Goal: Task Accomplishment & Management: Manage account settings

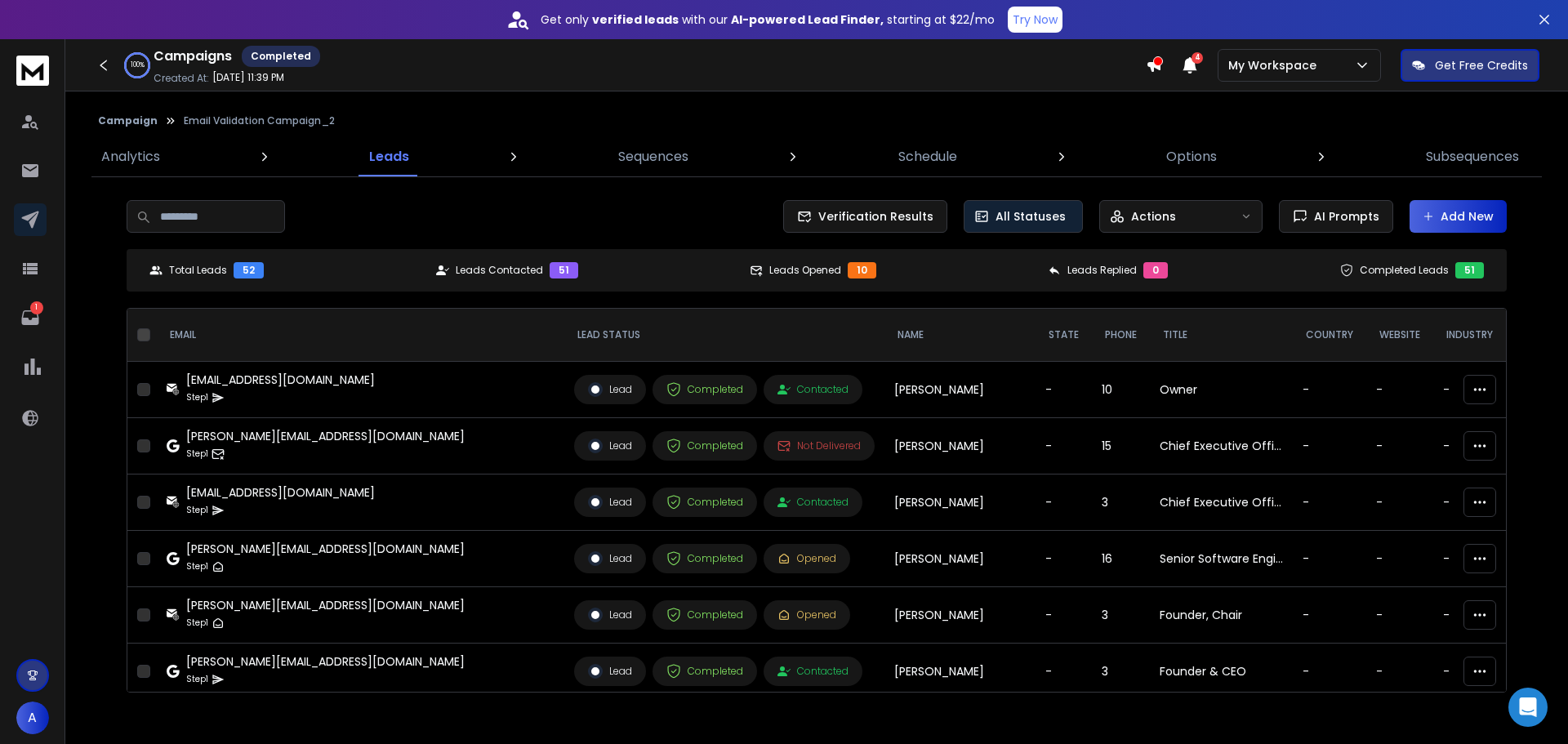
click at [1038, 214] on p "All Statuses" at bounding box center [1030, 216] width 70 height 16
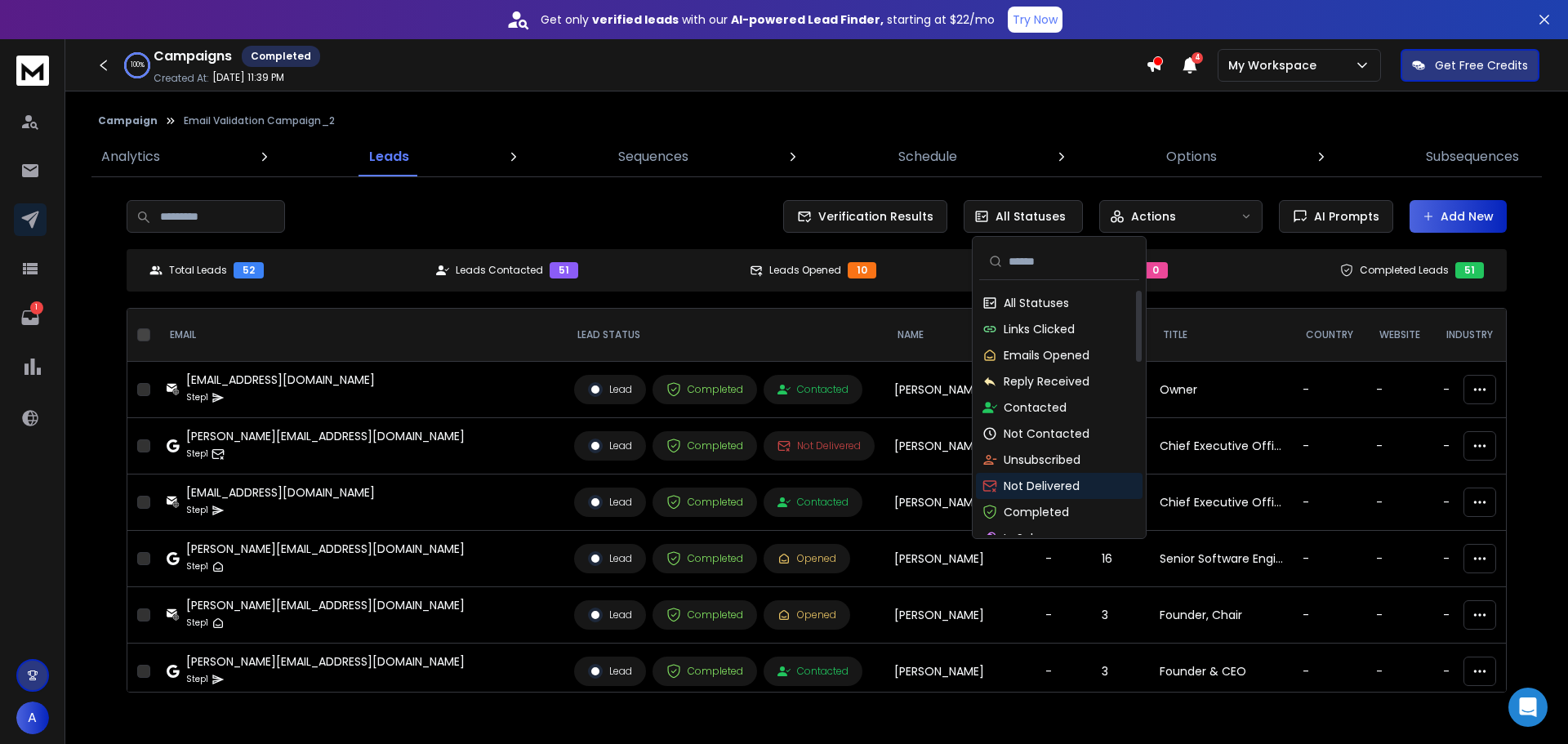
click at [1037, 485] on p "Not Delivered" at bounding box center [1041, 486] width 76 height 16
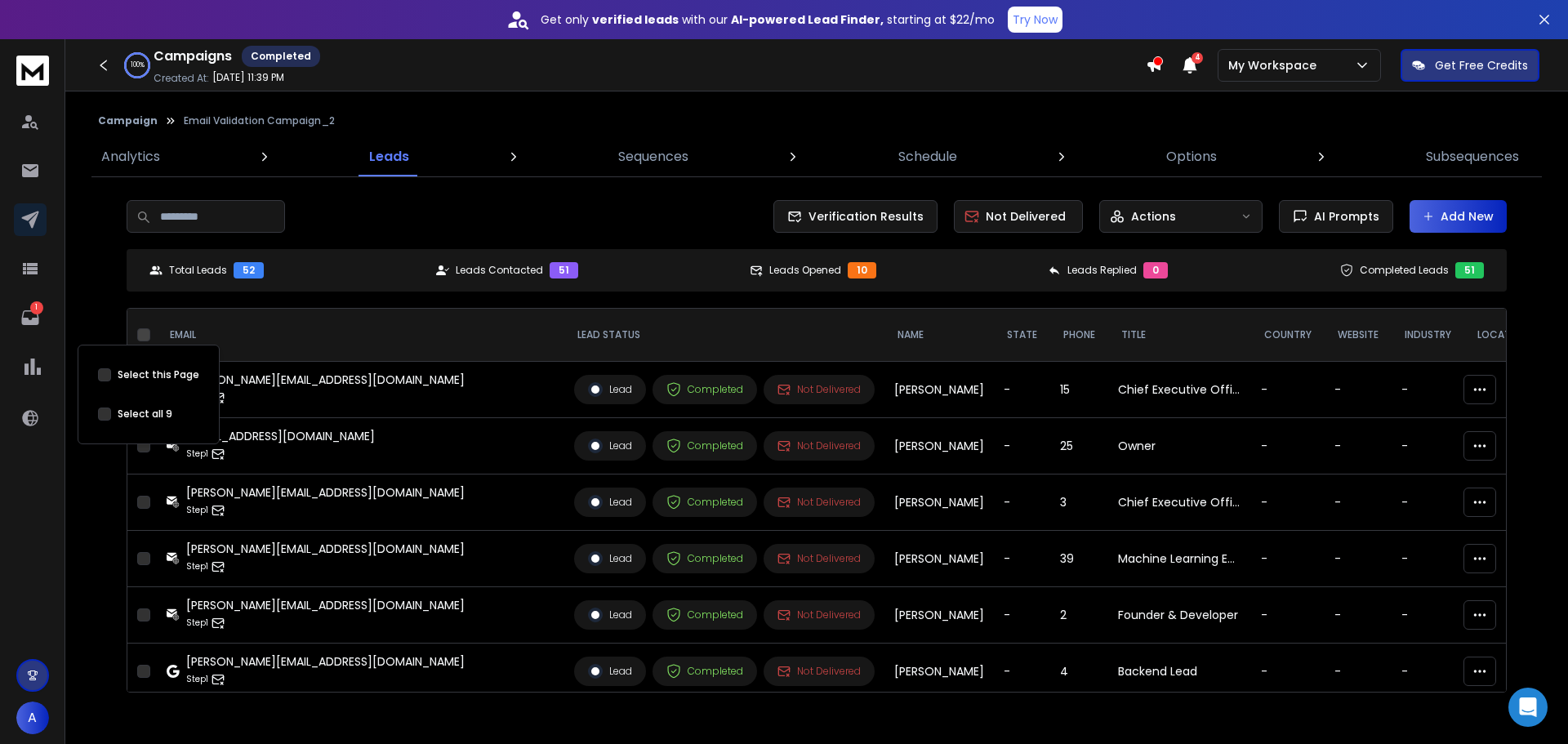
click at [103, 415] on button "Select this Page" at bounding box center [105, 415] width 13 height 13
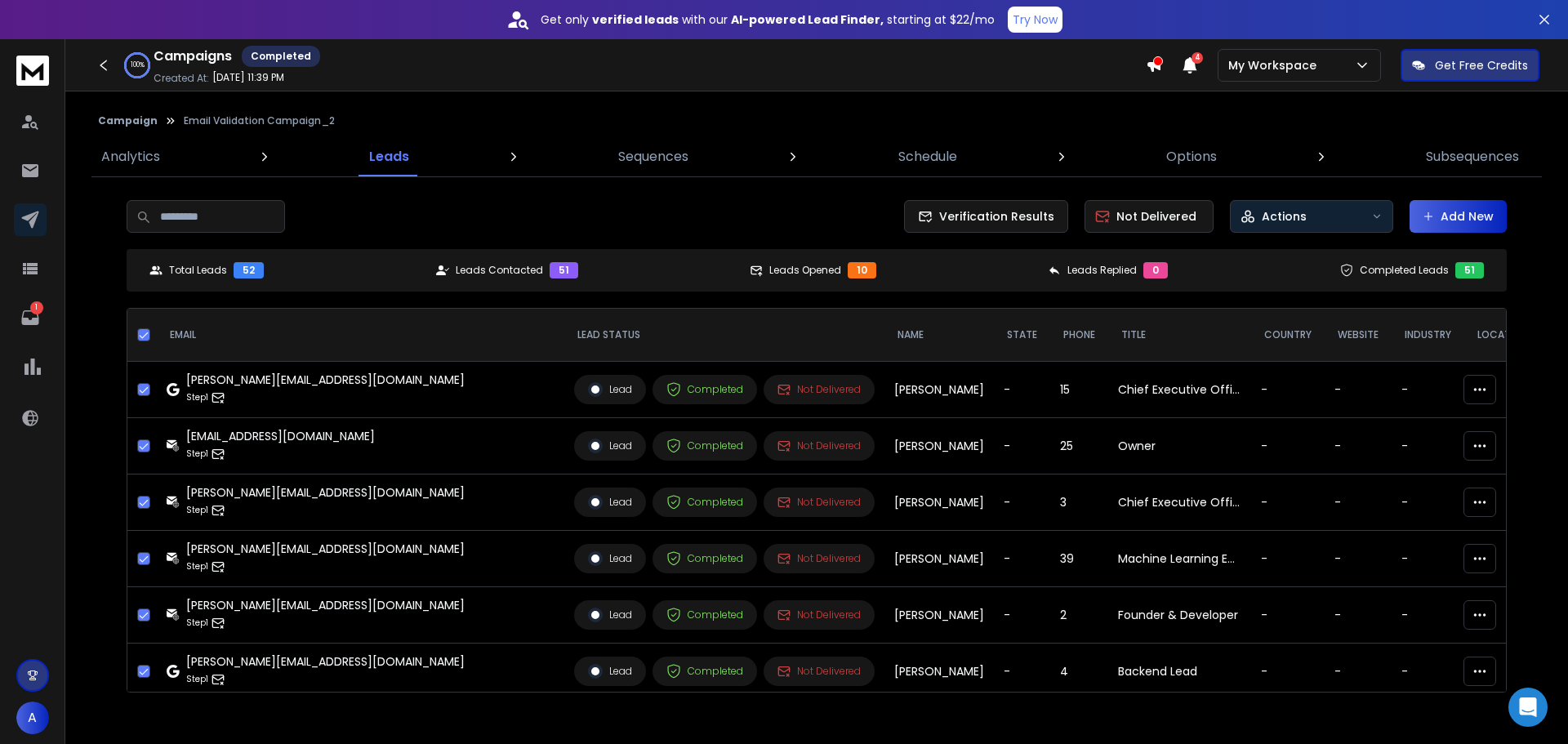
click at [1314, 220] on div "Actions" at bounding box center [1302, 216] width 124 height 16
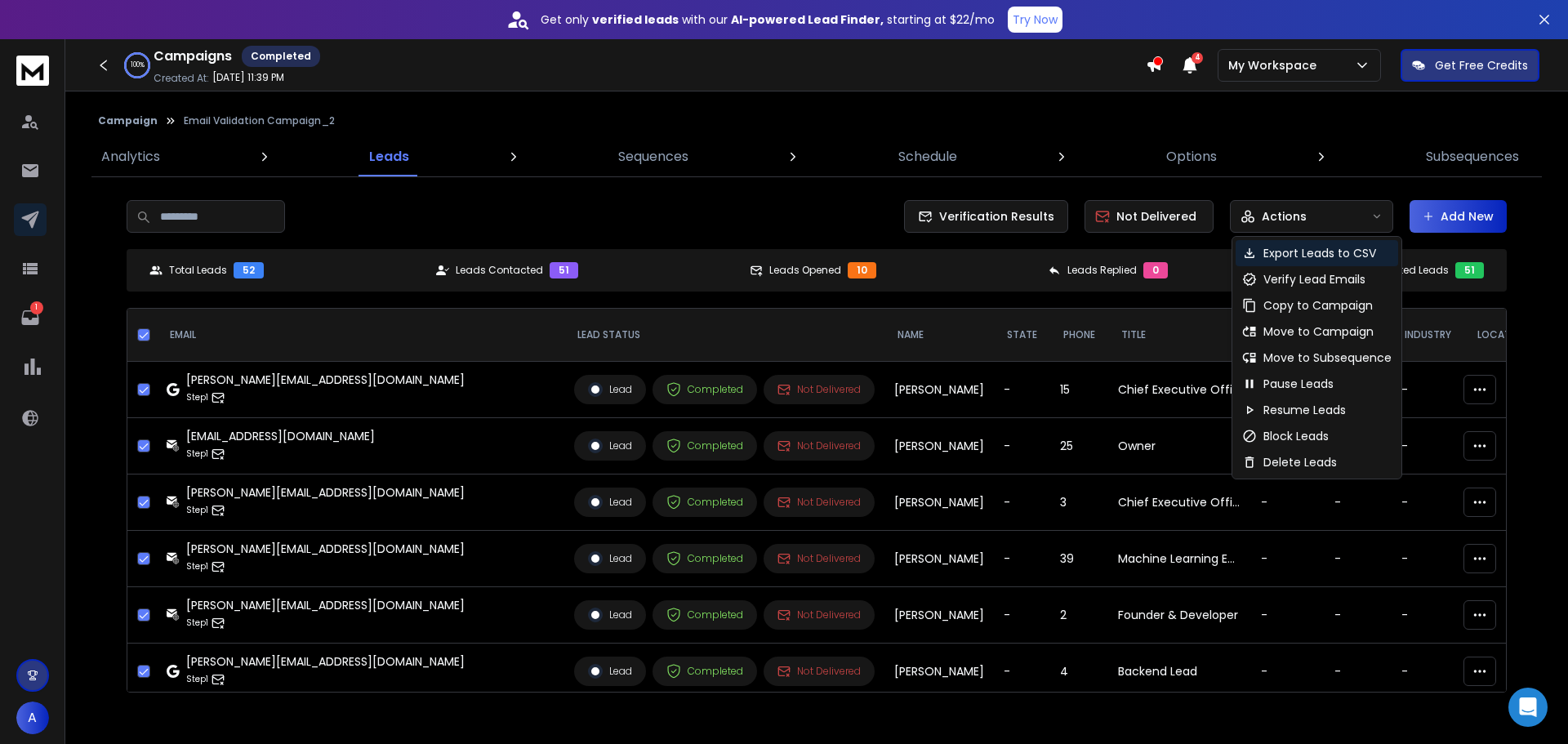
click at [1314, 250] on p "Export Leads to CSV" at bounding box center [1319, 253] width 112 height 16
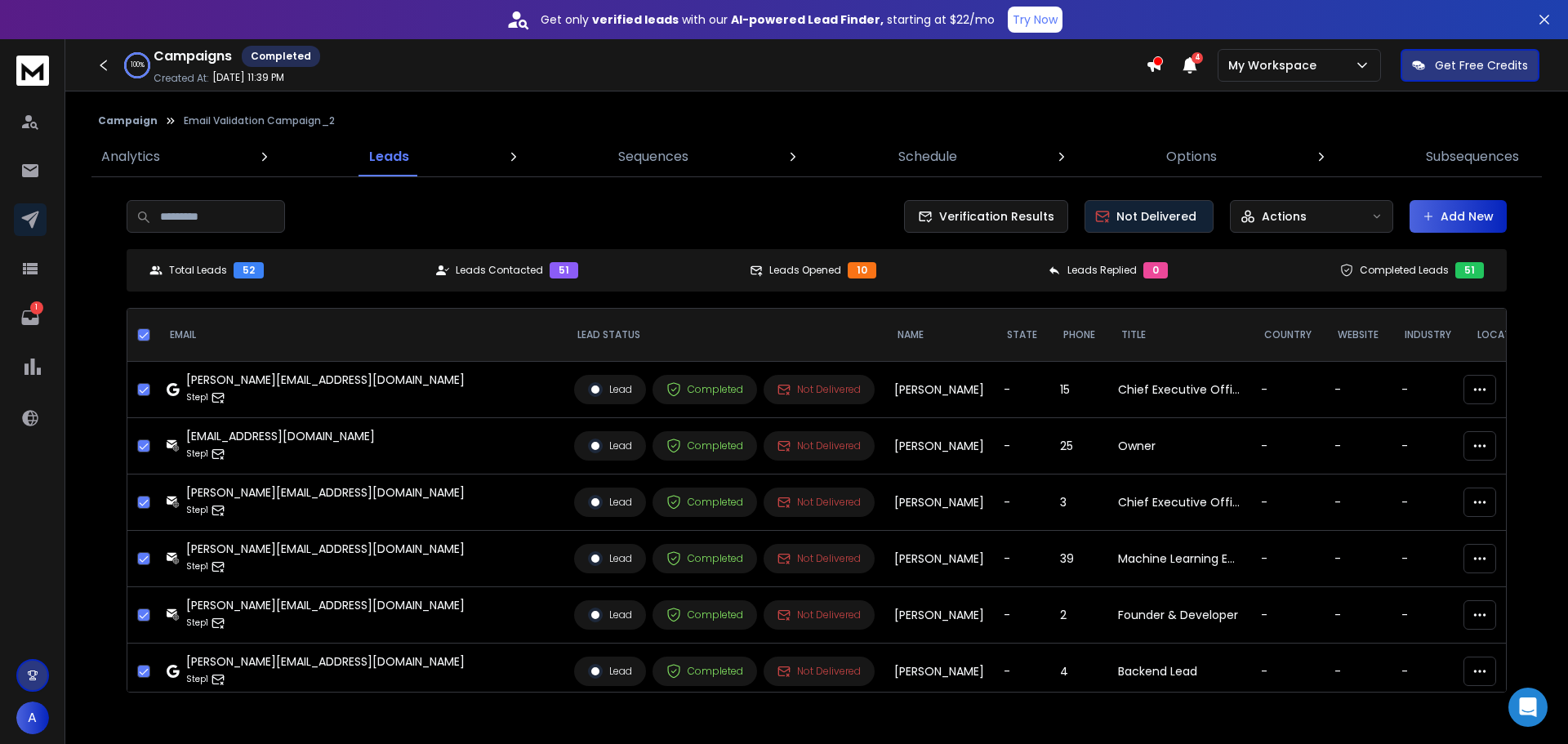
click at [1157, 216] on p "Not Delivered" at bounding box center [1156, 216] width 80 height 16
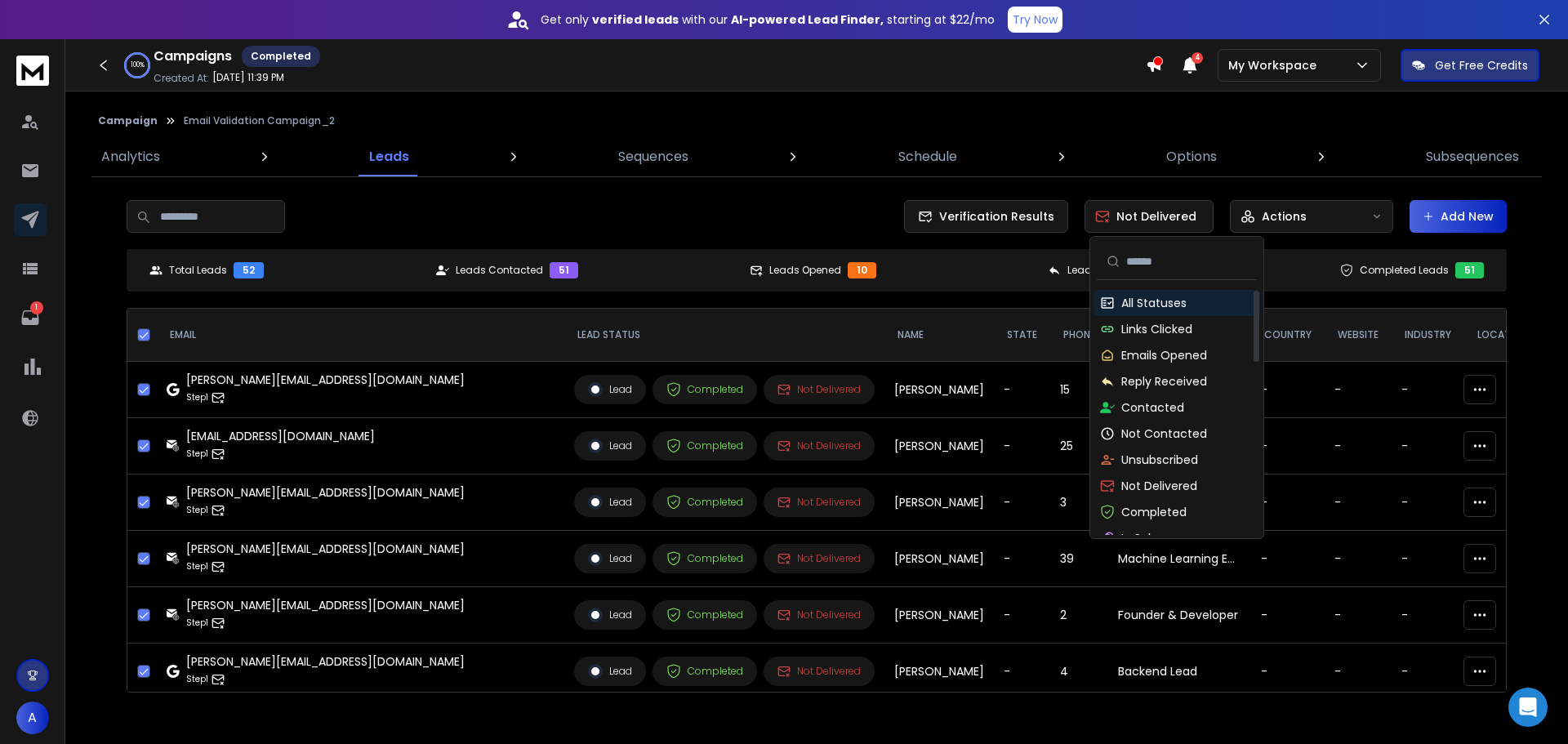
click at [1140, 314] on div "All Statuses" at bounding box center [1177, 303] width 167 height 26
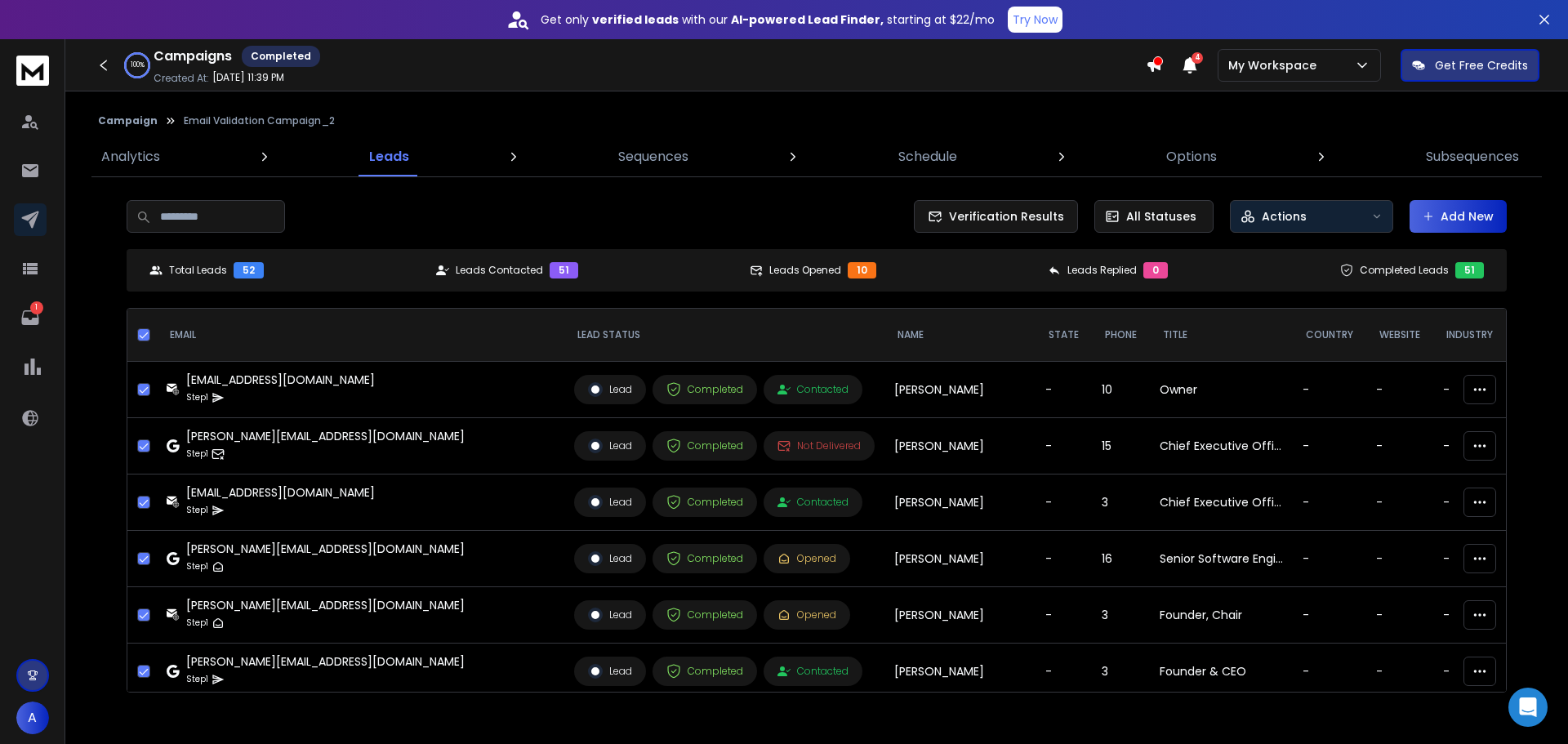
click at [1280, 210] on p "Actions" at bounding box center [1284, 216] width 45 height 16
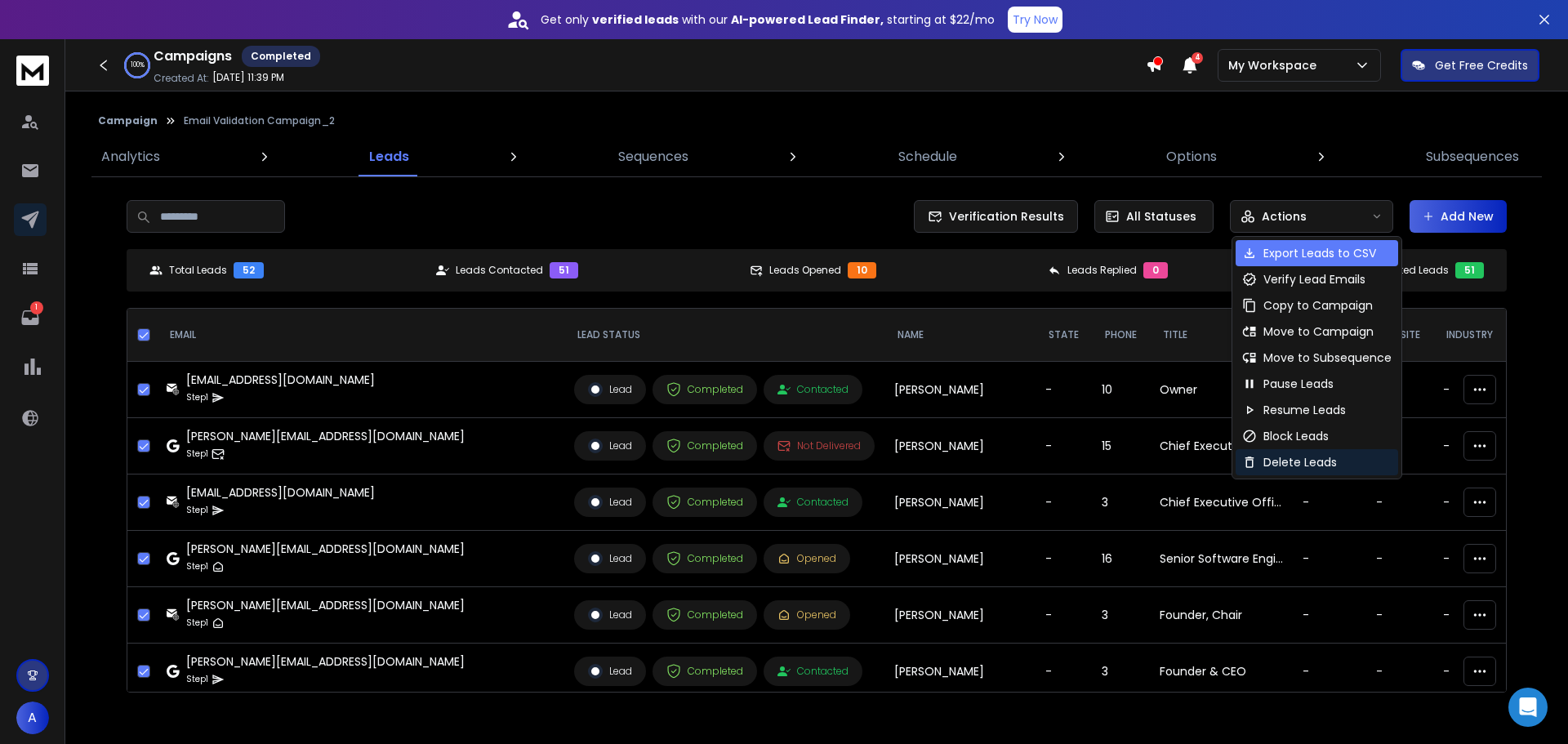
click at [1324, 460] on p "Delete Leads" at bounding box center [1299, 461] width 74 height 16
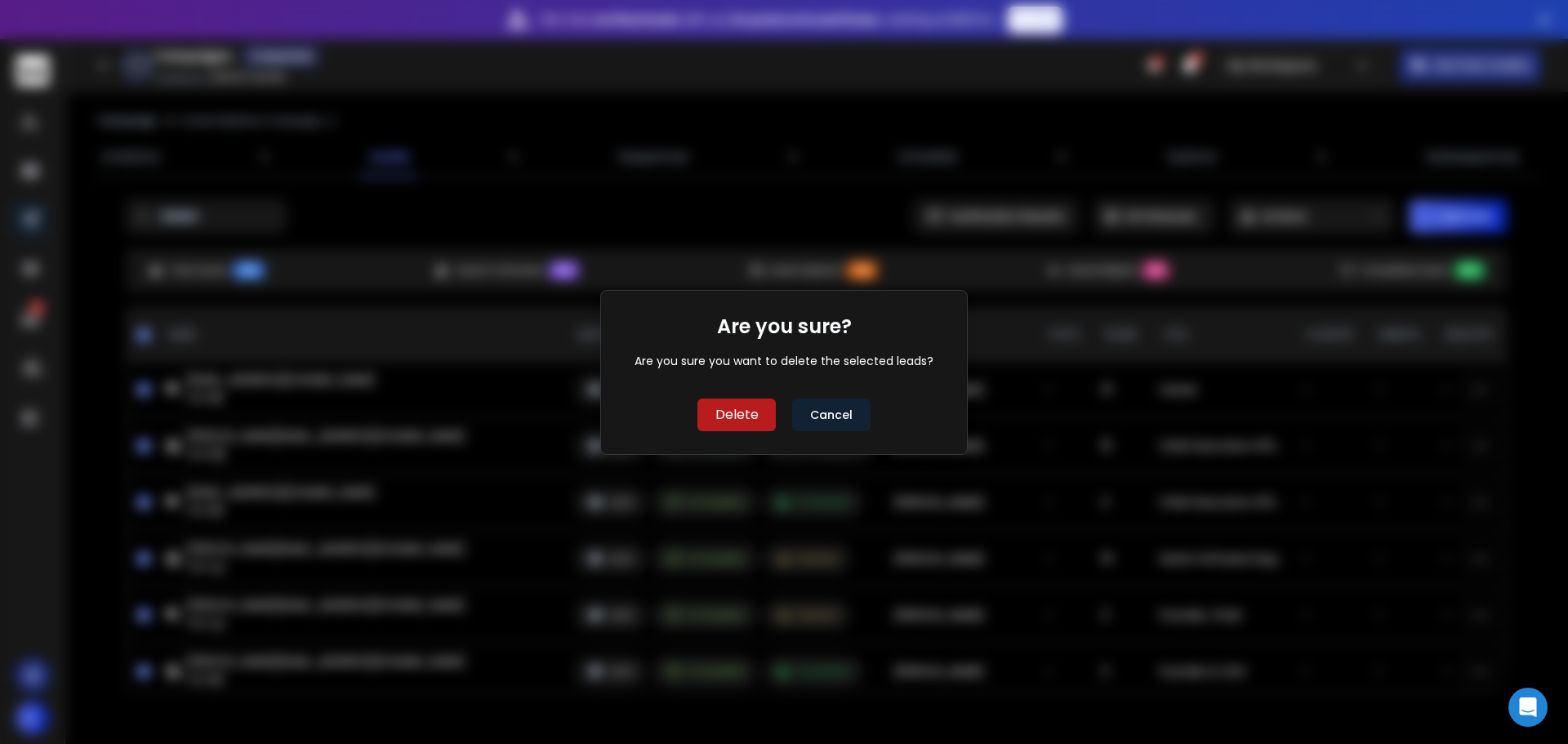
drag, startPoint x: 754, startPoint y: 417, endPoint x: 745, endPoint y: 413, distance: 9.8
click at [752, 417] on button "Delete" at bounding box center [736, 415] width 79 height 33
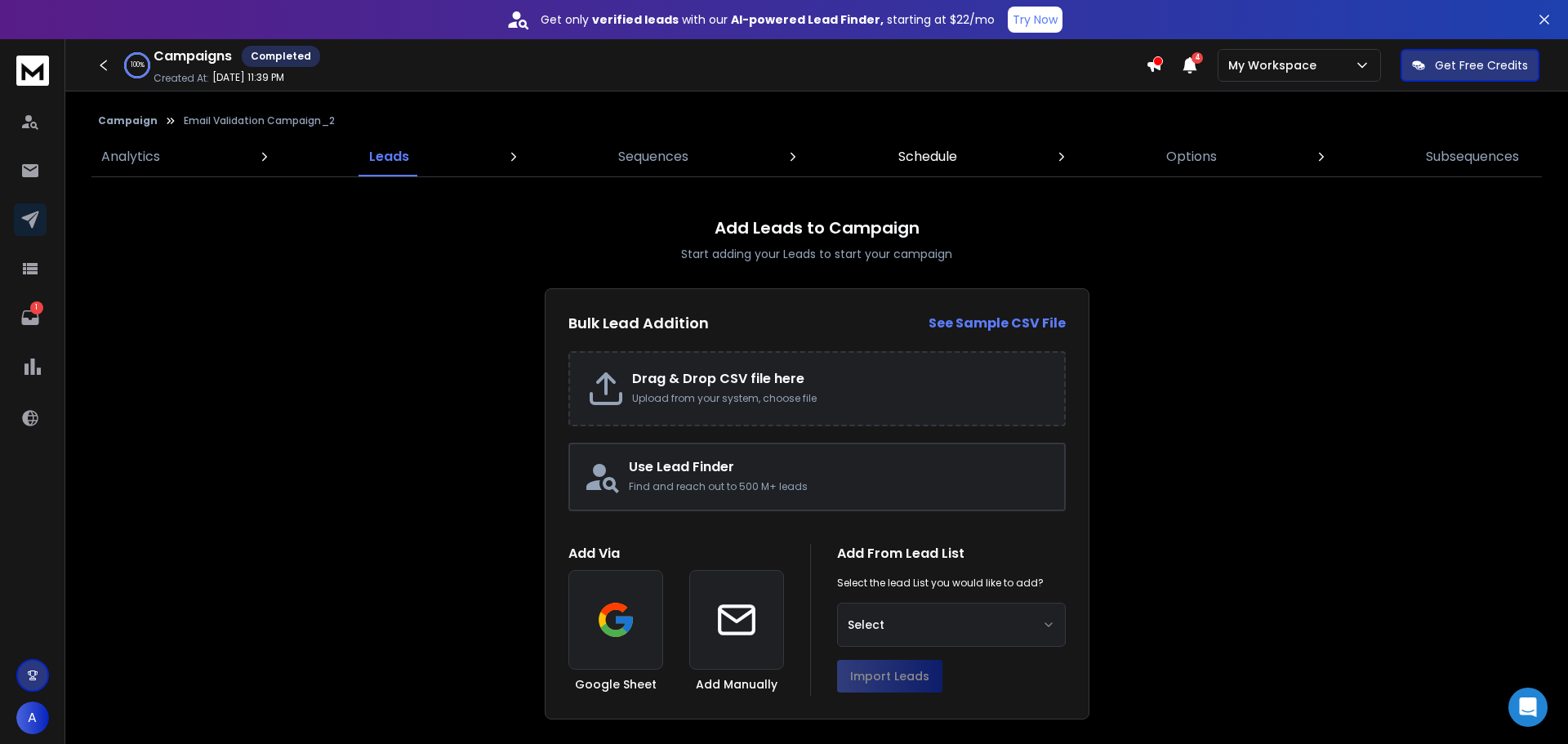
click at [907, 149] on p "Schedule" at bounding box center [927, 156] width 59 height 20
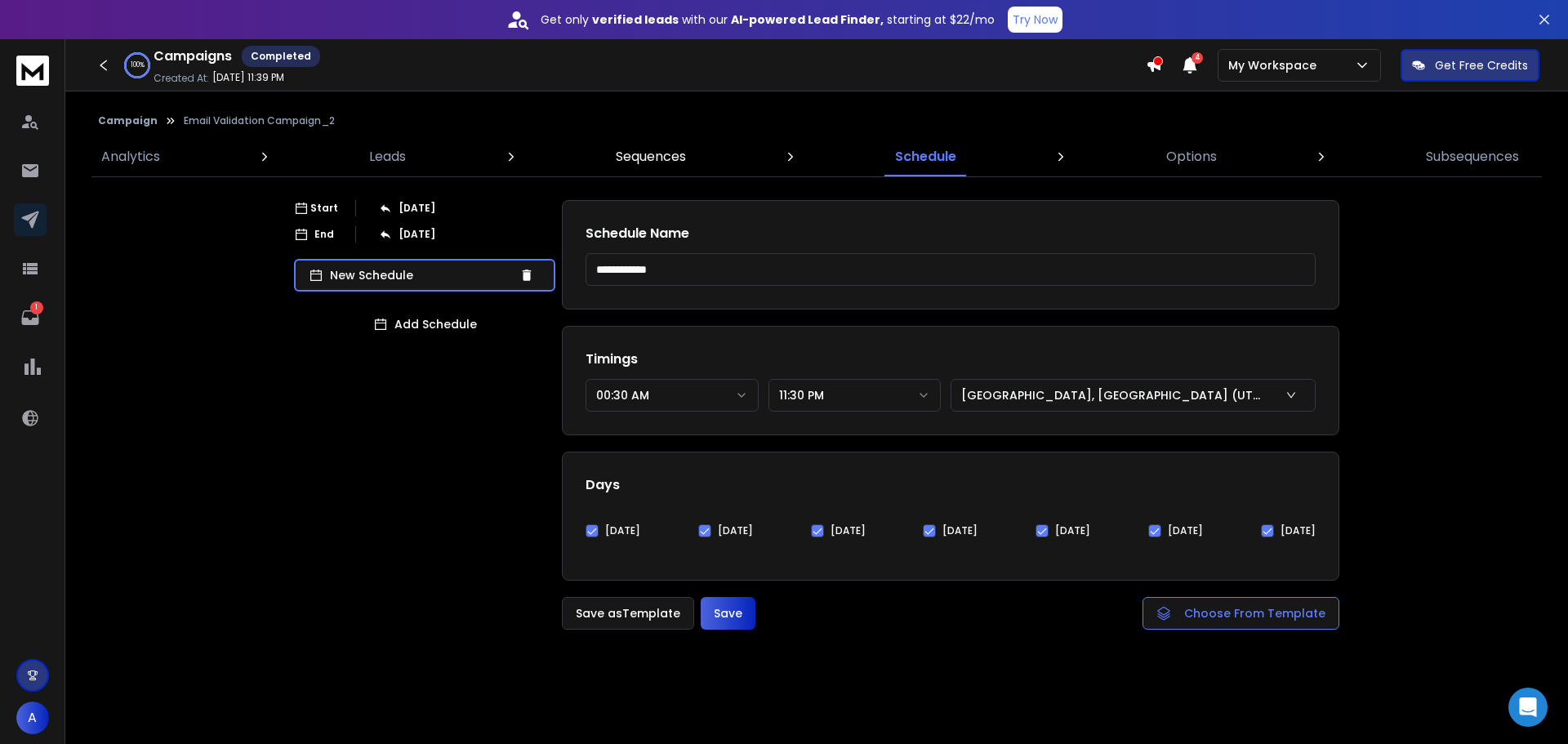
click at [668, 158] on p "Sequences" at bounding box center [650, 156] width 70 height 20
click at [1208, 169] on link "Options" at bounding box center [1191, 157] width 70 height 39
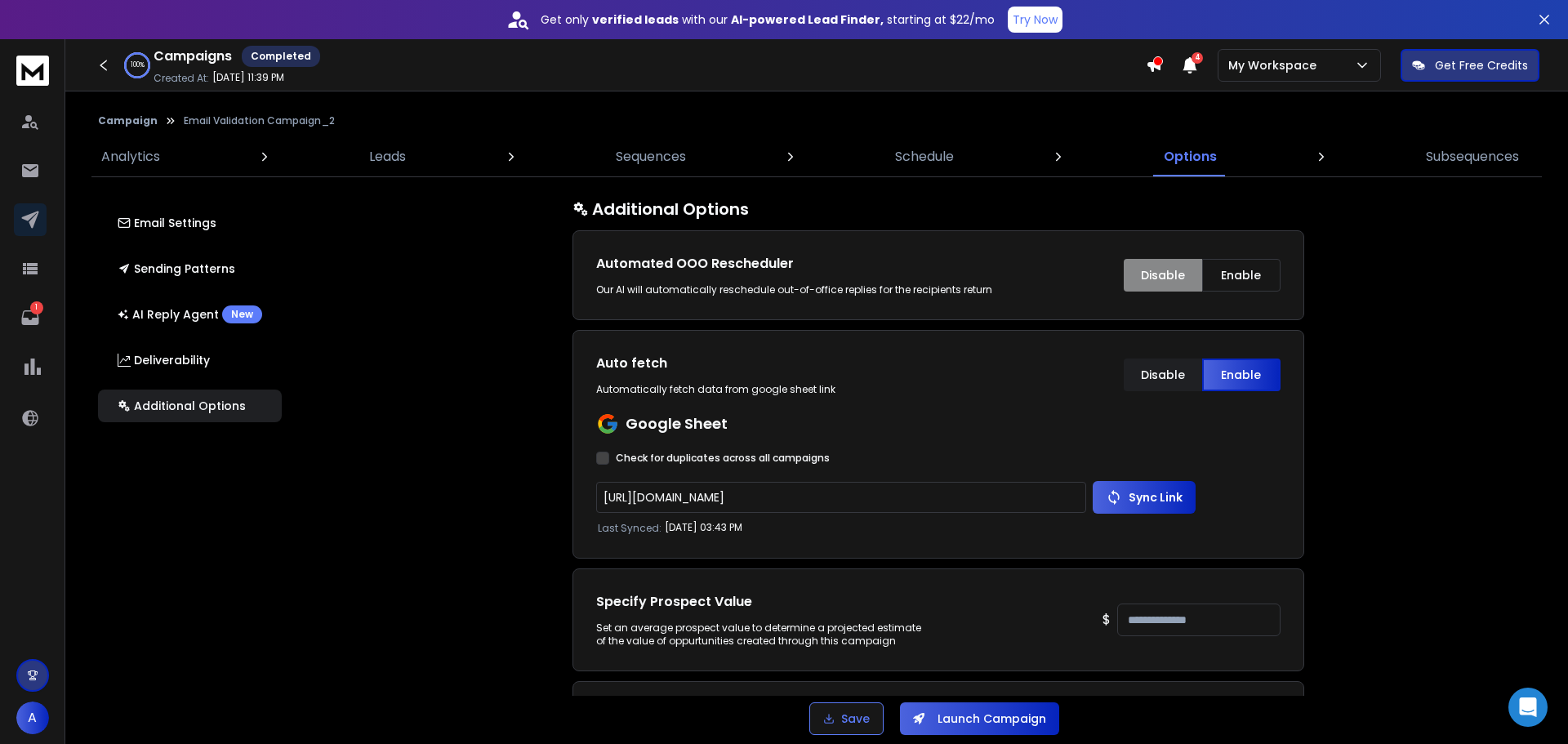
scroll to position [3115, 0]
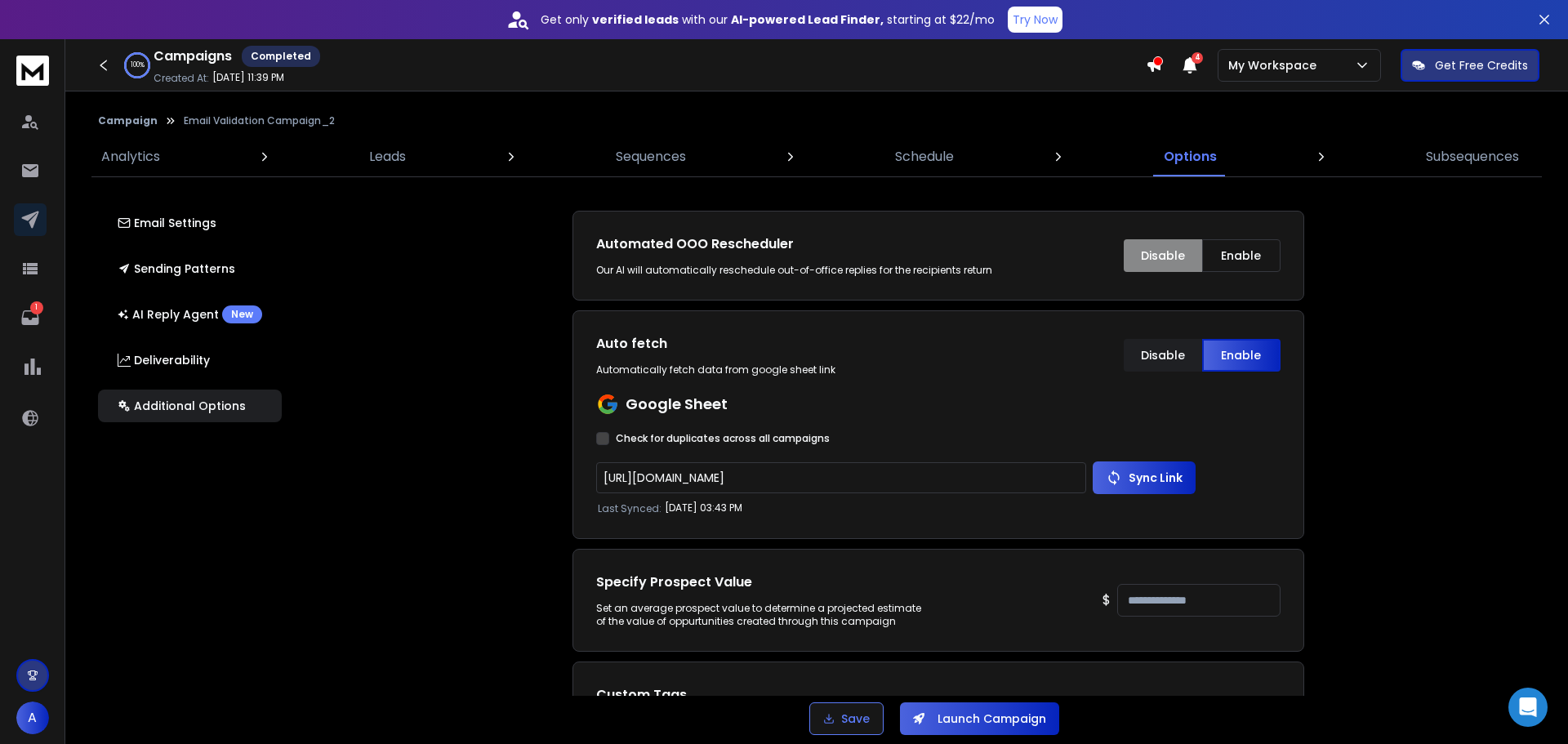
click at [724, 470] on link "[URL][DOMAIN_NAME]" at bounding box center [663, 477] width 121 height 16
click at [1132, 470] on p "Sync Link" at bounding box center [1155, 477] width 54 height 16
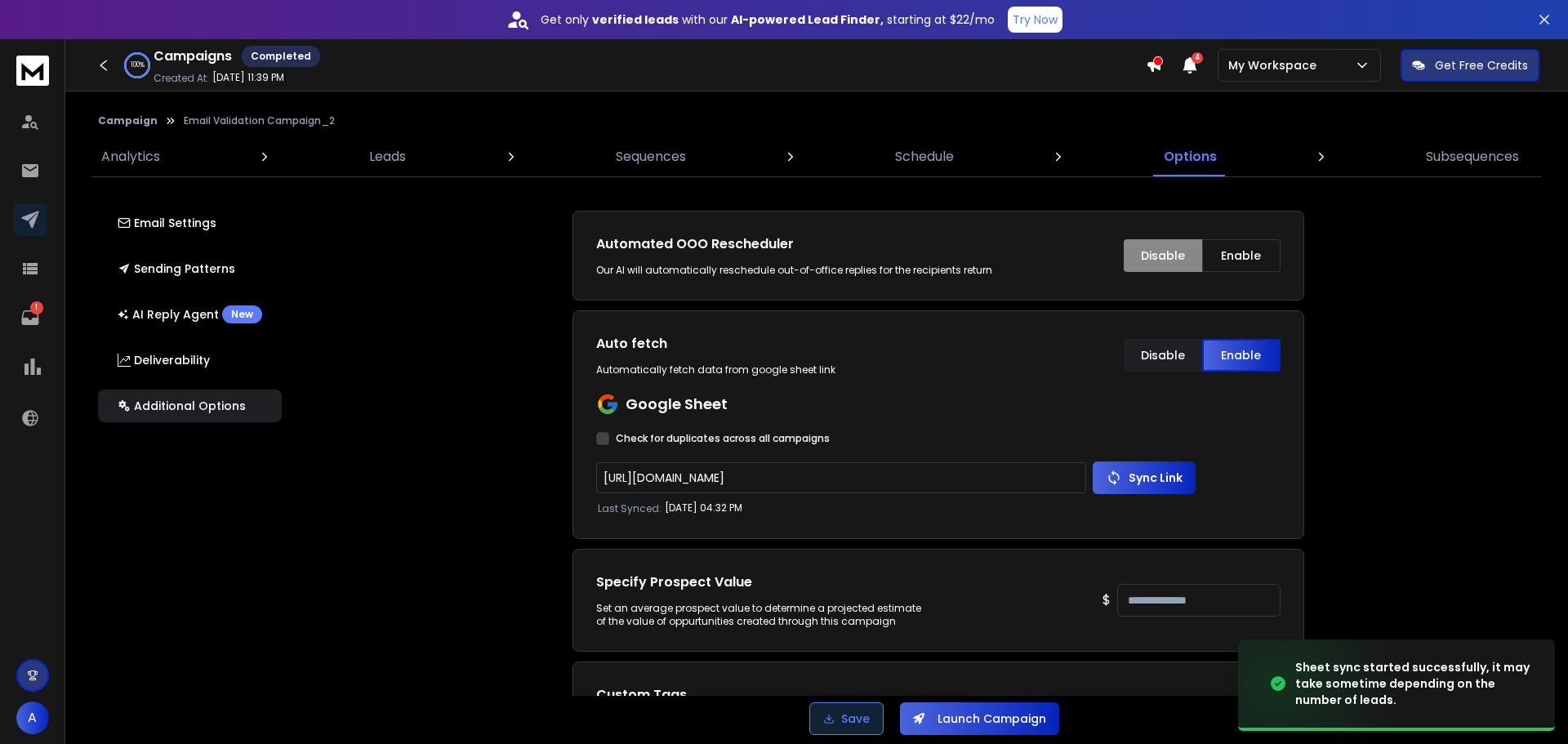
click at [843, 724] on button "Save" at bounding box center [846, 719] width 74 height 33
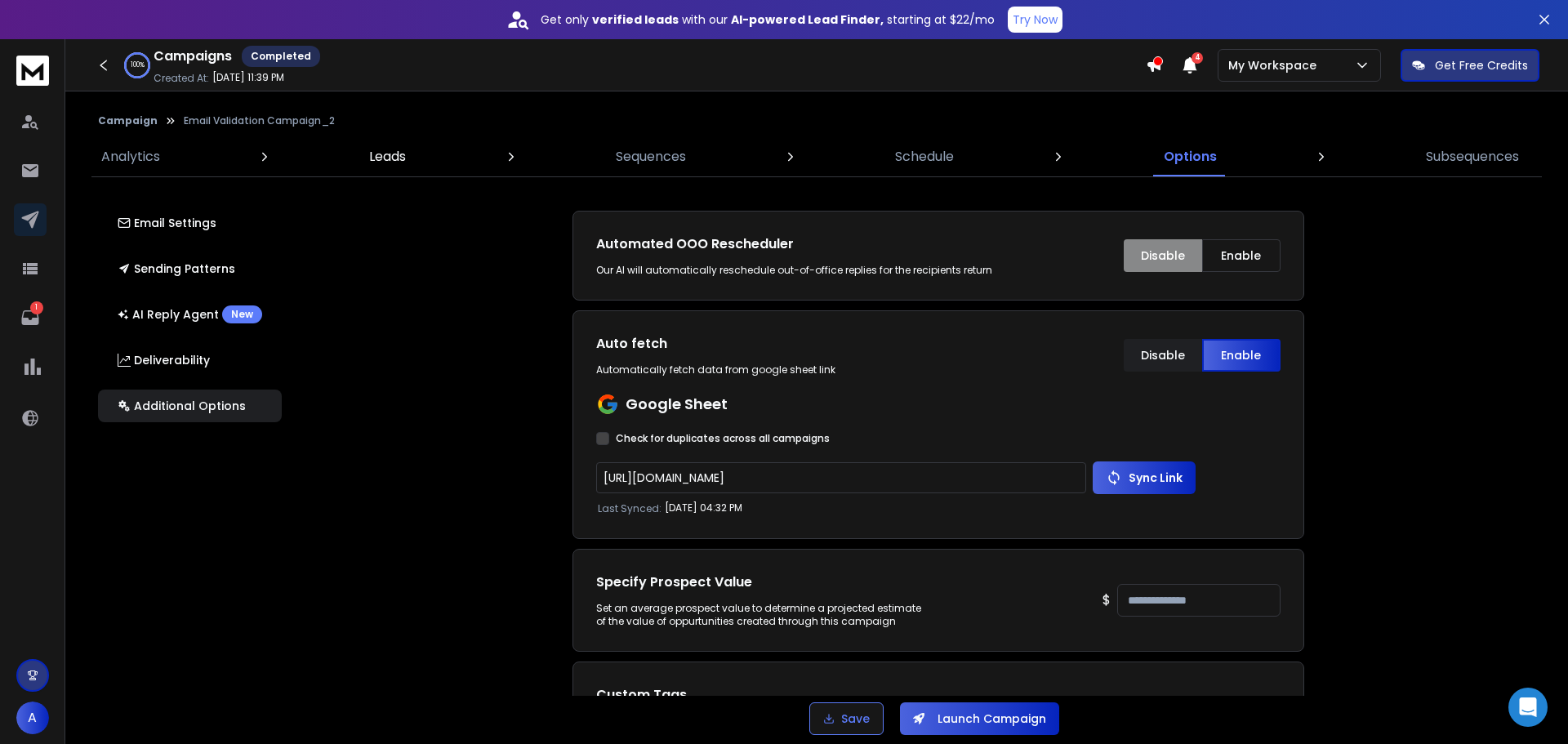
click at [384, 149] on p "Leads" at bounding box center [386, 156] width 36 height 20
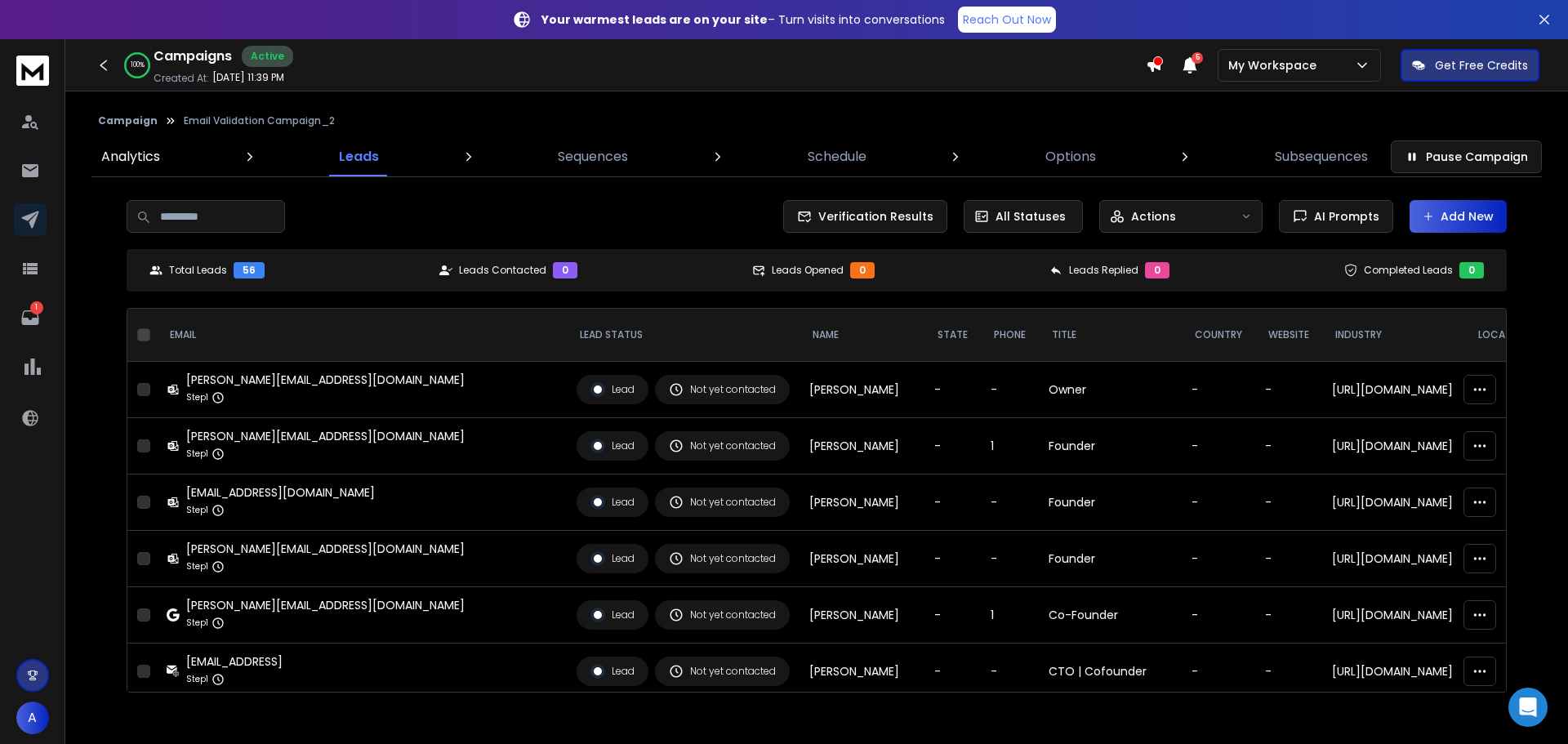
click at [144, 151] on p "Analytics" at bounding box center [130, 156] width 59 height 20
